Goal: Task Accomplishment & Management: Use online tool/utility

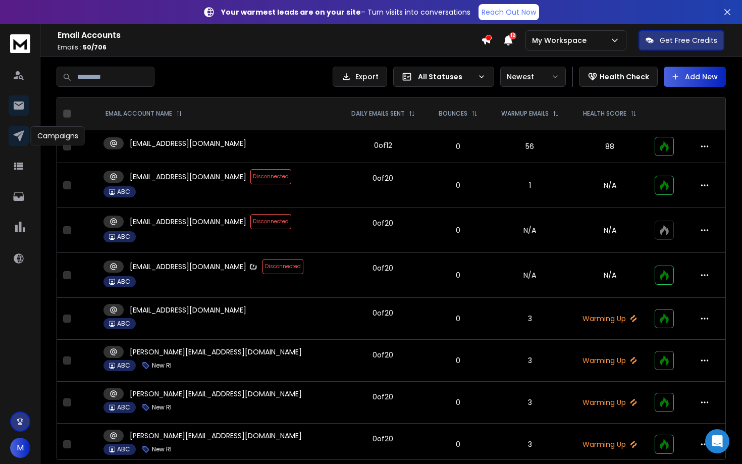
click at [22, 131] on icon at bounding box center [18, 135] width 11 height 11
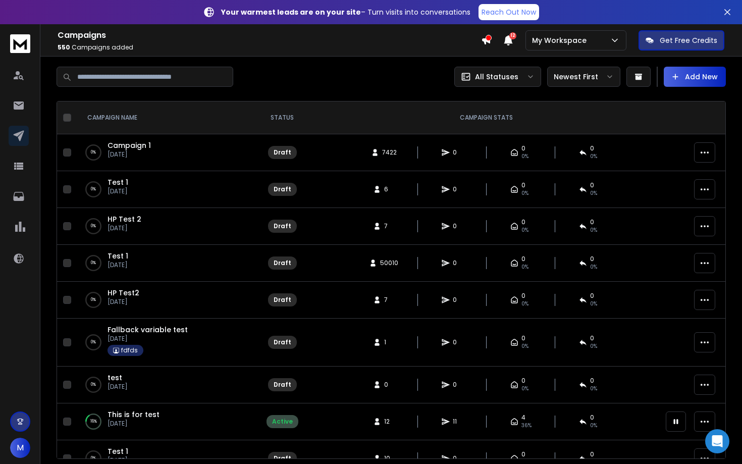
click at [116, 412] on span "This is for test" at bounding box center [134, 415] width 52 height 10
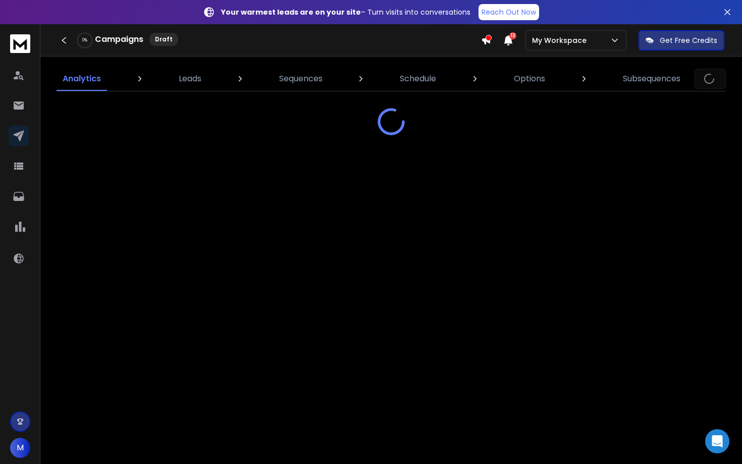
click at [610, 73] on div "Analytics Leads Sequences Schedule Options Subsequences" at bounding box center [372, 79] width 630 height 24
click at [637, 73] on p "Subsequences" at bounding box center [652, 79] width 58 height 12
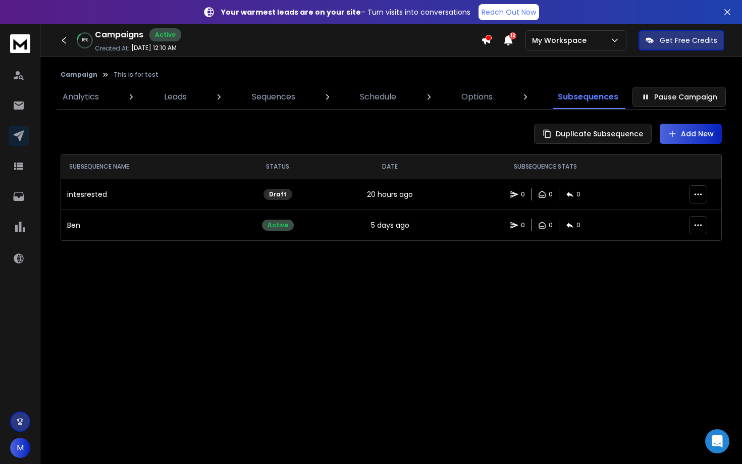
click at [169, 173] on th "SUBSEQUENCE NAME" at bounding box center [145, 167] width 168 height 24
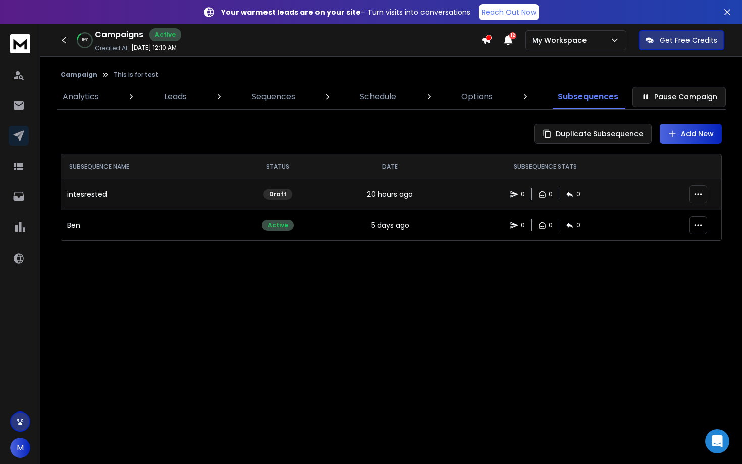
click at [168, 190] on td "intesrested" at bounding box center [145, 194] width 168 height 31
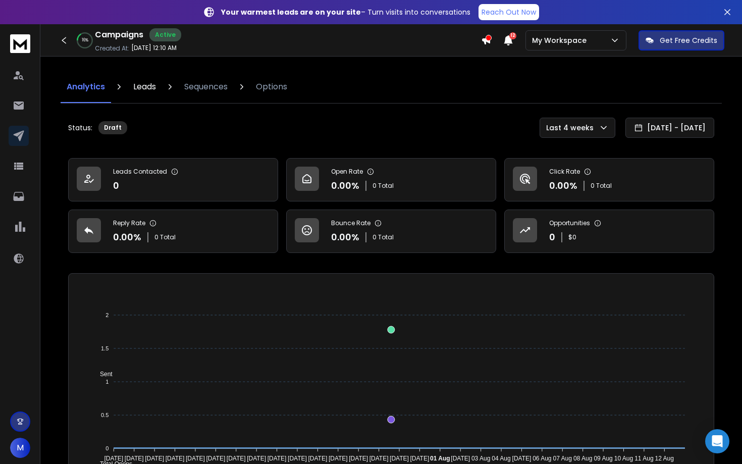
click at [143, 88] on p "Leads" at bounding box center [144, 87] width 23 height 12
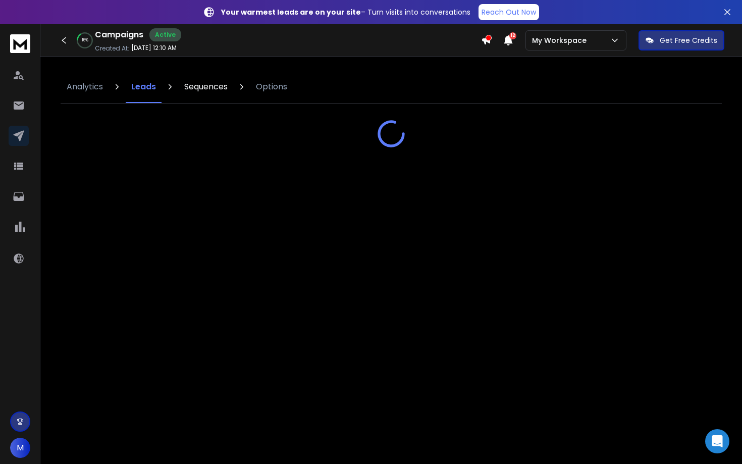
click at [203, 76] on link "Sequences" at bounding box center [206, 87] width 56 height 32
click at [201, 78] on link "Sequences" at bounding box center [205, 87] width 58 height 32
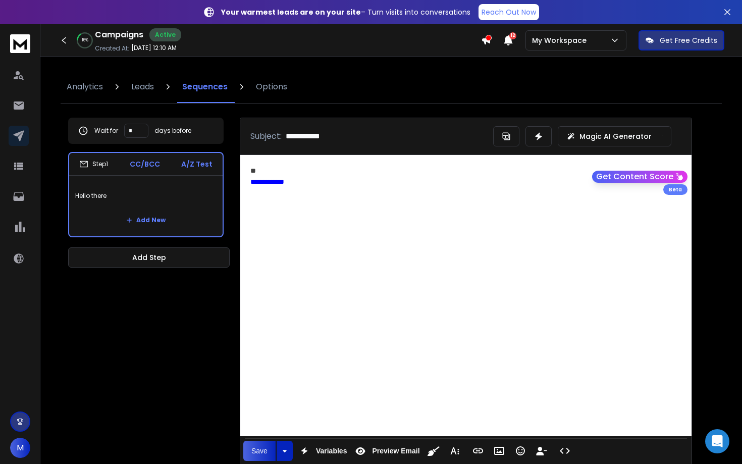
click at [308, 191] on div "**********" at bounding box center [465, 294] width 451 height 278
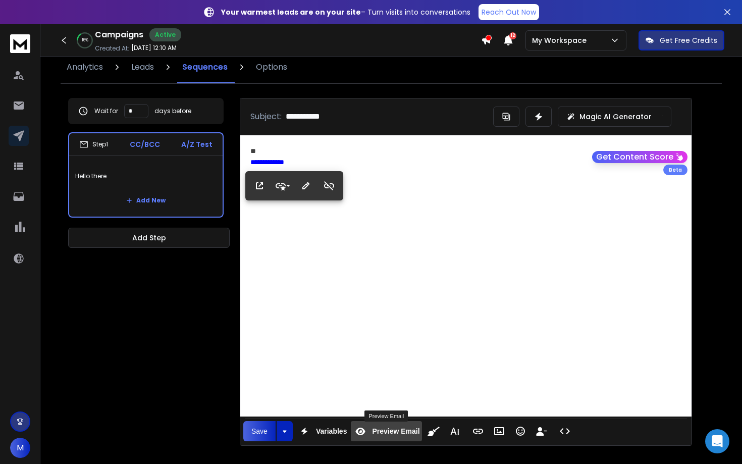
click at [383, 427] on span "Preview Email" at bounding box center [396, 431] width 52 height 9
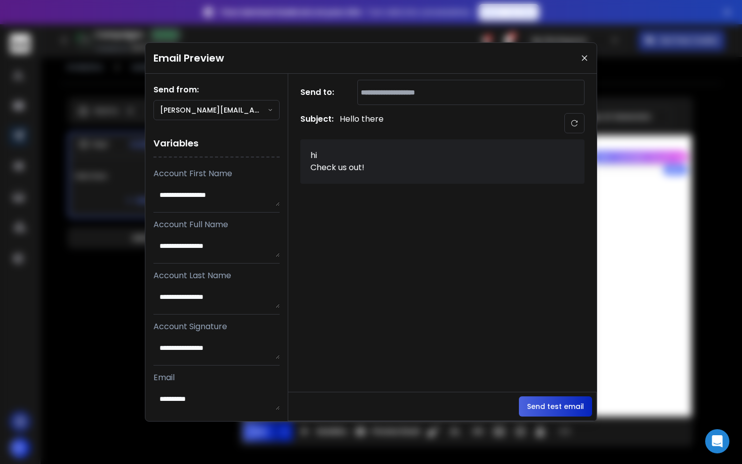
click at [429, 94] on input at bounding box center [471, 92] width 220 height 18
type input "**********"
click at [534, 406] on button "Send test email" at bounding box center [555, 406] width 73 height 20
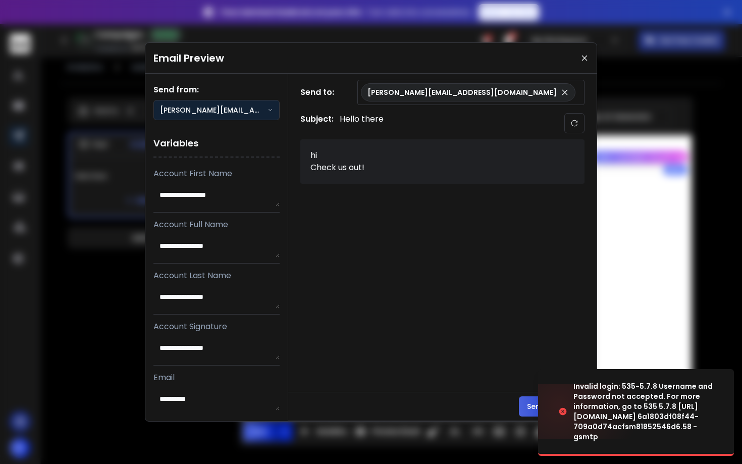
click at [222, 103] on button "[PERSON_NAME][EMAIL_ADDRESS][DOMAIN_NAME]" at bounding box center [217, 110] width 126 height 20
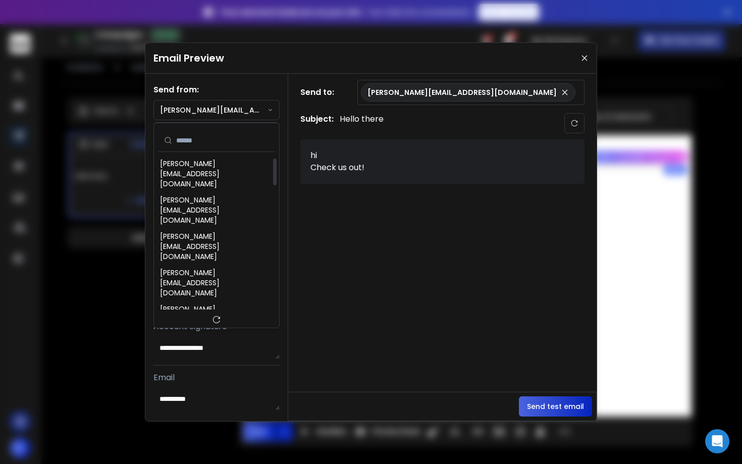
scroll to position [0, 0]
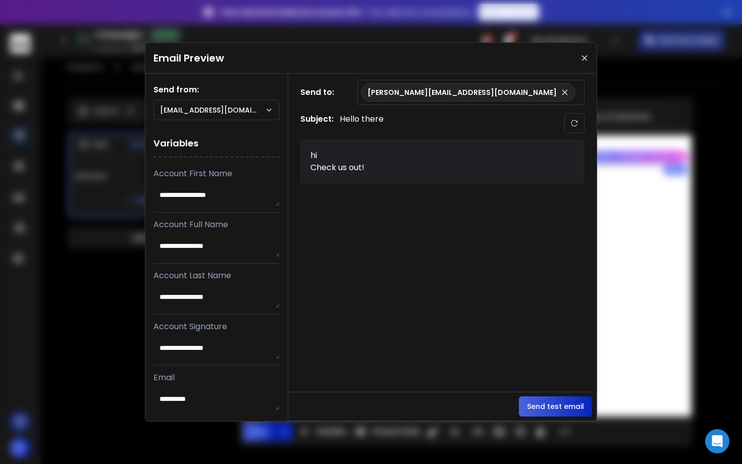
click at [537, 403] on button "Send test email" at bounding box center [555, 406] width 73 height 20
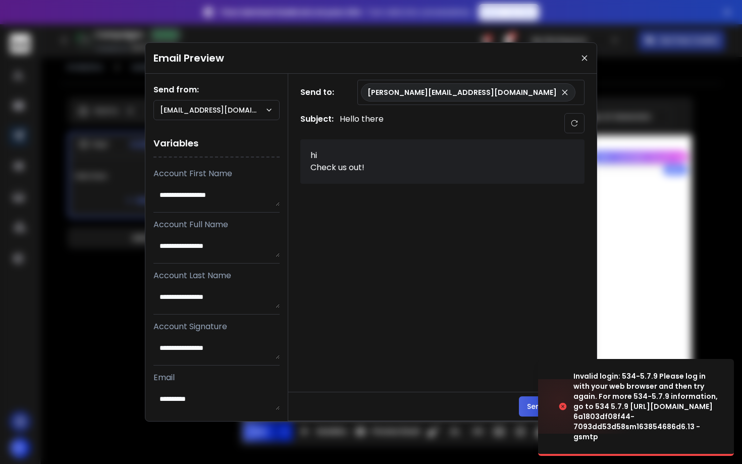
click at [337, 169] on link "Check us out!" at bounding box center [338, 168] width 54 height 12
click at [230, 115] on button "[EMAIL_ADDRESS][DOMAIN_NAME]" at bounding box center [217, 110] width 126 height 20
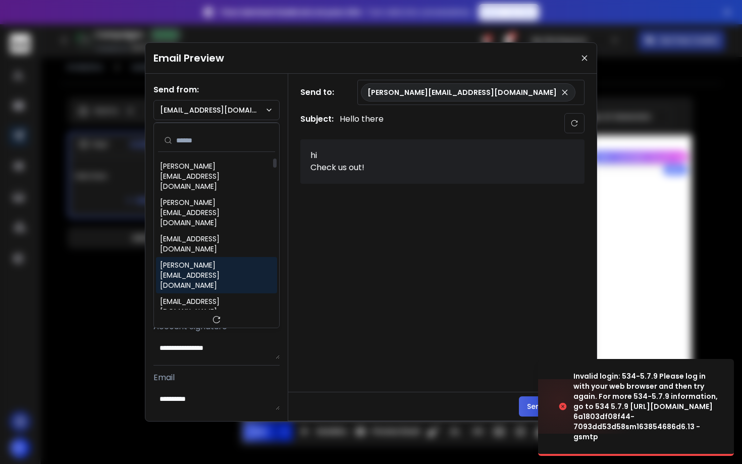
click at [207, 260] on div "[PERSON_NAME][EMAIL_ADDRESS][DOMAIN_NAME]" at bounding box center [216, 275] width 113 height 30
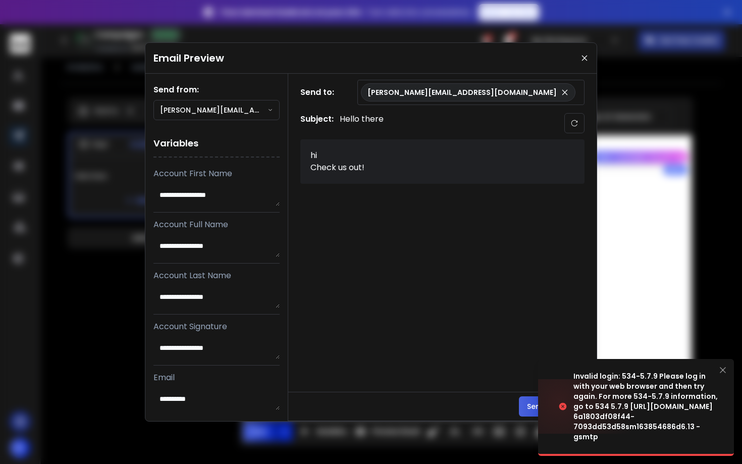
click at [539, 405] on img "Notifications (F8)" at bounding box center [588, 406] width 101 height 55
click at [529, 405] on button "Send test email" at bounding box center [555, 406] width 73 height 20
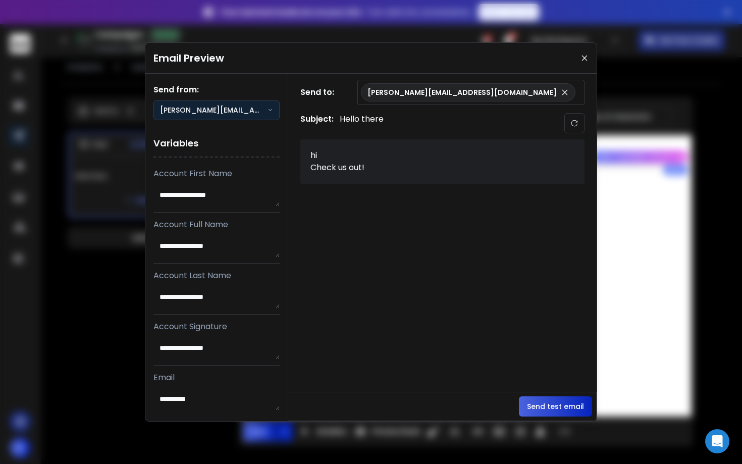
click at [233, 110] on p "[PERSON_NAME][EMAIL_ADDRESS][DOMAIN_NAME]" at bounding box center [214, 110] width 108 height 10
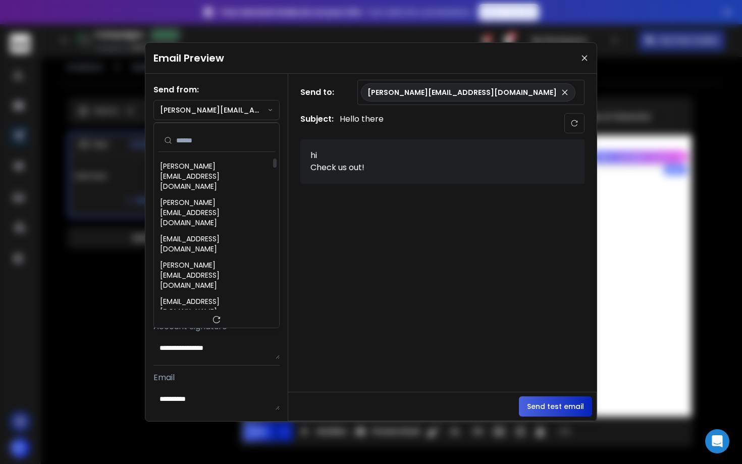
click at [203, 320] on div "[EMAIL_ADDRESS][DOMAIN_NAME]" at bounding box center [216, 333] width 121 height 26
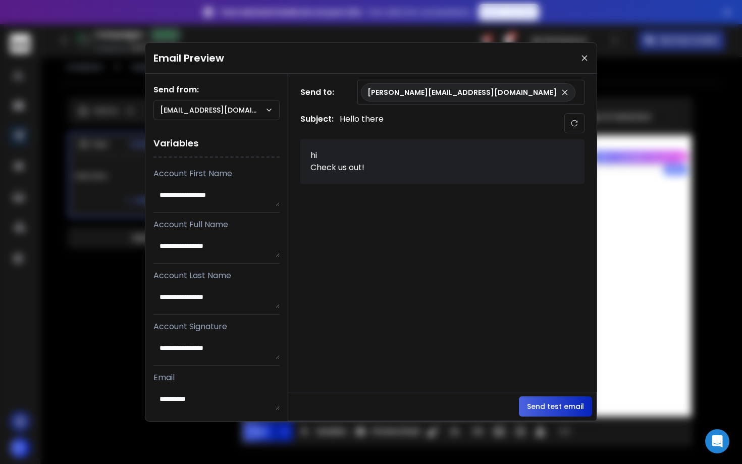
click at [546, 400] on button "Send test email" at bounding box center [555, 406] width 73 height 20
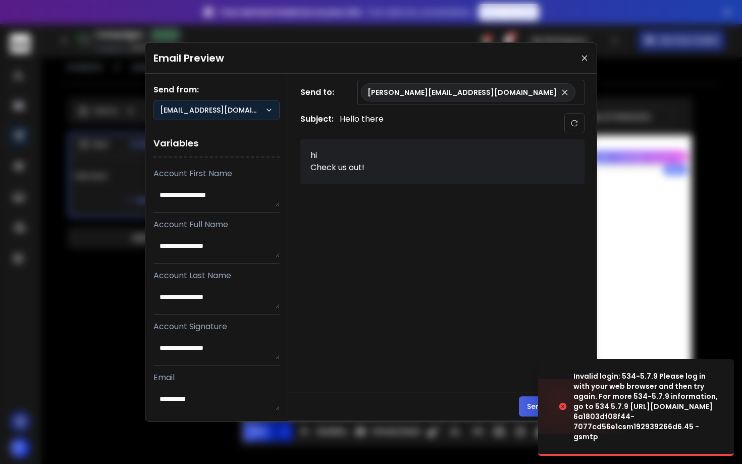
click at [197, 107] on p "[EMAIL_ADDRESS][DOMAIN_NAME]" at bounding box center [212, 110] width 105 height 10
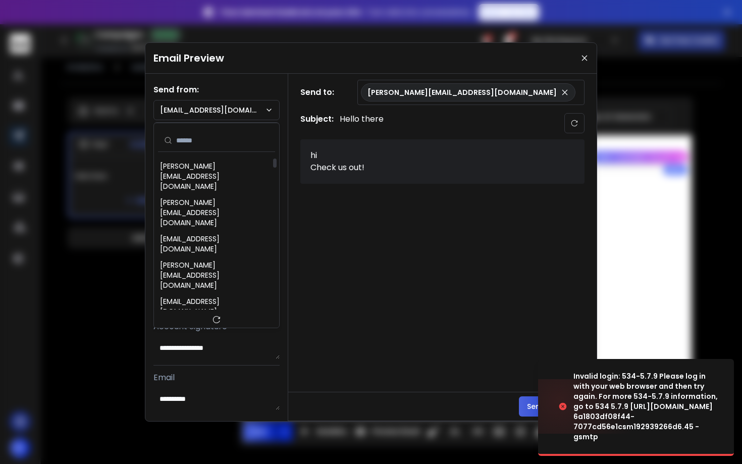
click at [191, 349] on div "[PERSON_NAME][EMAIL_ADDRESS][PERSON_NAME][DOMAIN_NAME]" at bounding box center [216, 364] width 113 height 30
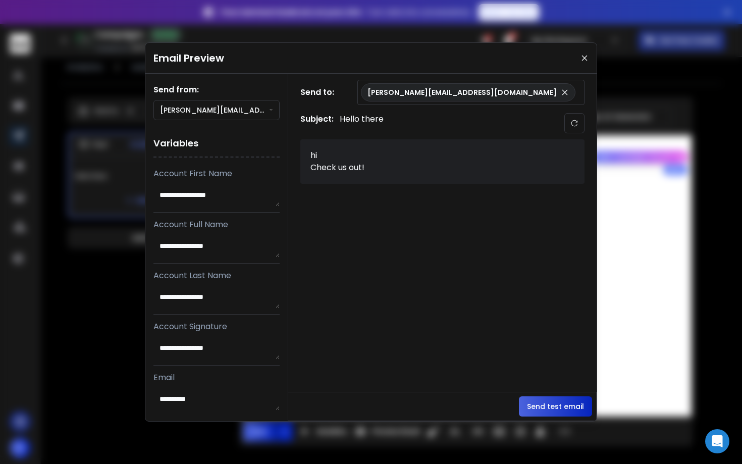
click at [522, 408] on button "Send test email" at bounding box center [555, 406] width 73 height 20
click at [248, 112] on p "[PERSON_NAME][EMAIL_ADDRESS][PERSON_NAME][DOMAIN_NAME]" at bounding box center [214, 110] width 109 height 10
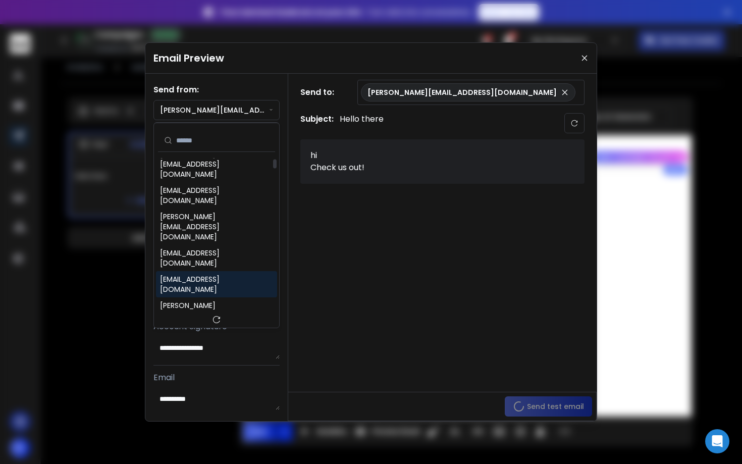
scroll to position [52, 0]
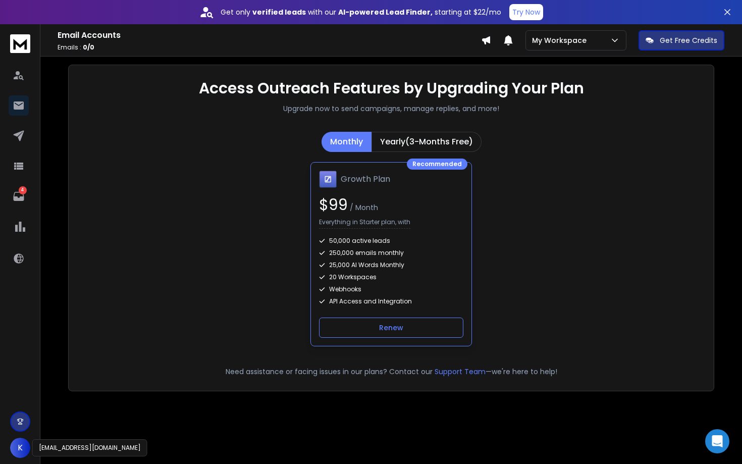
click at [20, 452] on span "K" at bounding box center [20, 448] width 20 height 20
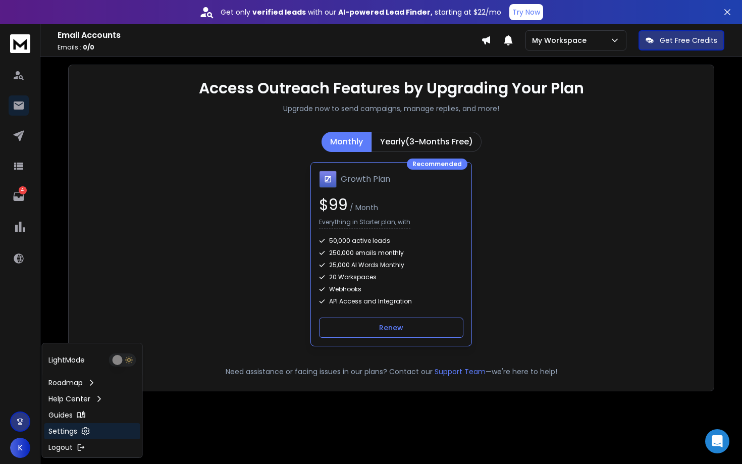
click at [87, 428] on icon at bounding box center [85, 431] width 9 height 9
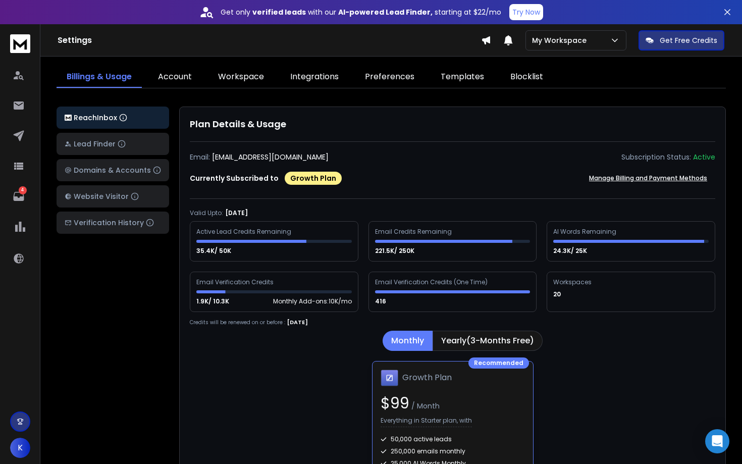
click at [632, 175] on p "Manage Billing and Payment Methods" at bounding box center [648, 178] width 118 height 8
click at [27, 106] on link at bounding box center [19, 105] width 20 height 20
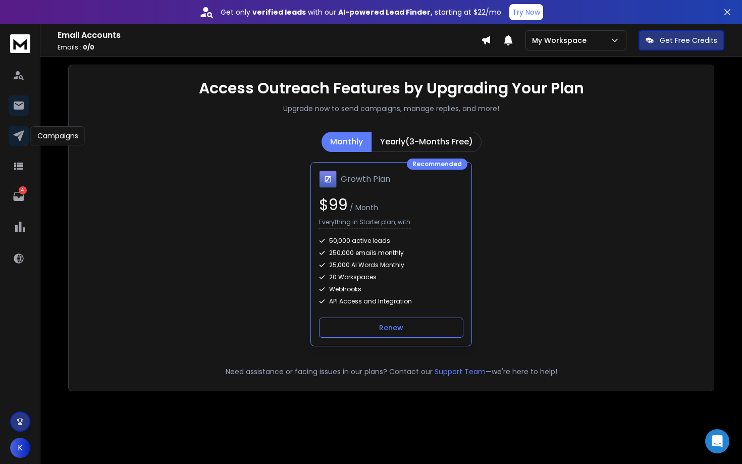
click at [18, 135] on icon at bounding box center [19, 136] width 12 height 12
